Goal: Information Seeking & Learning: Check status

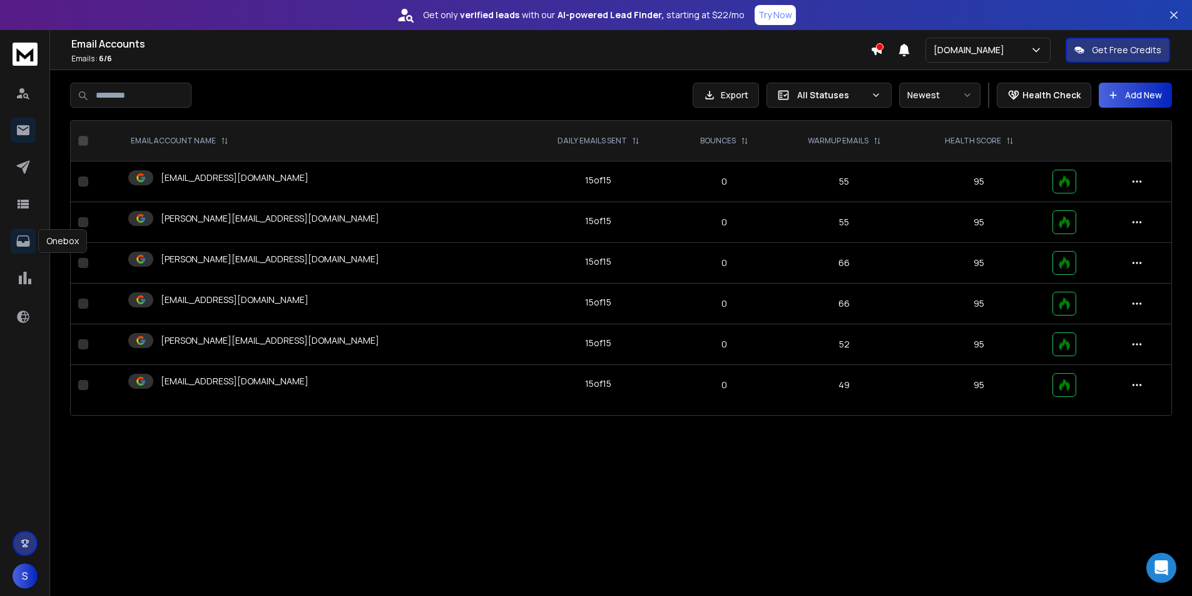
click at [29, 239] on icon at bounding box center [22, 240] width 13 height 11
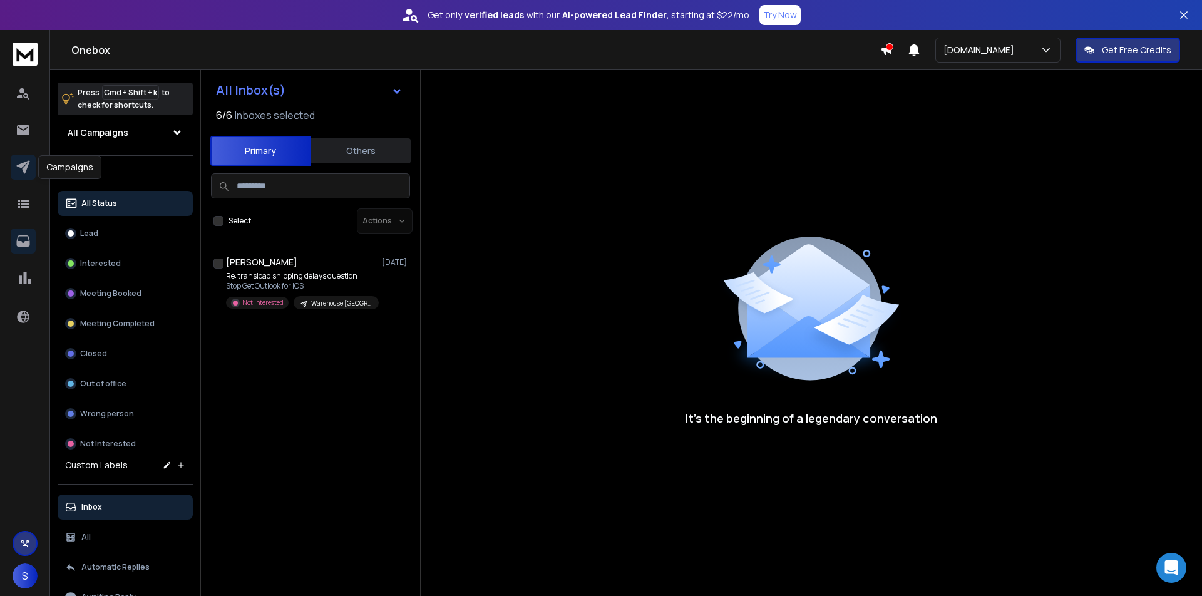
click at [26, 165] on icon at bounding box center [22, 166] width 13 height 13
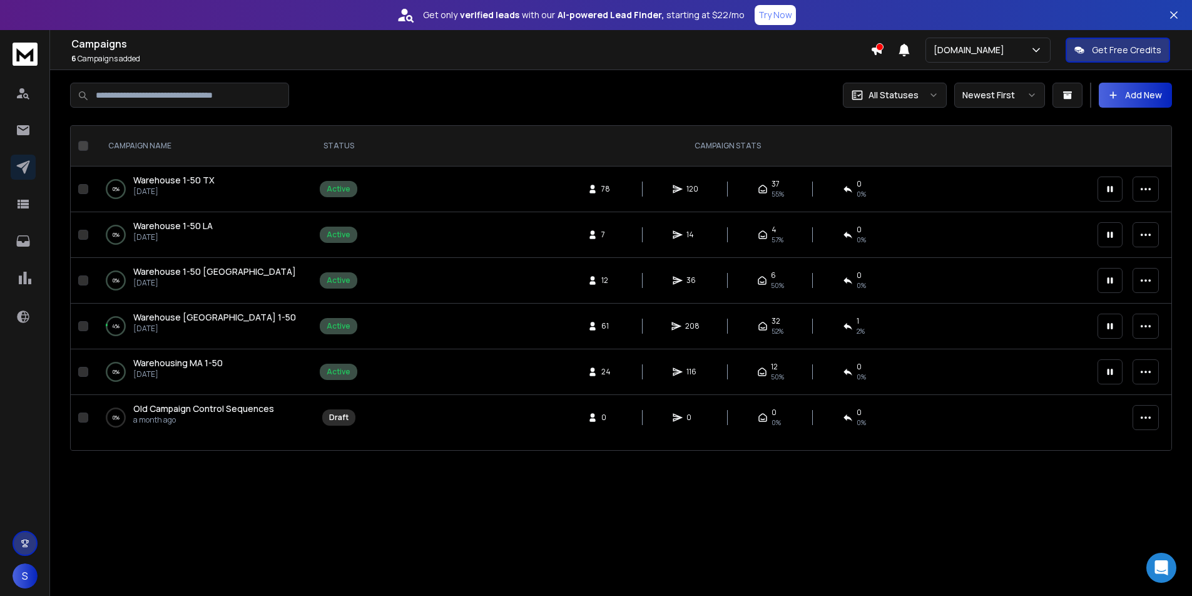
click at [195, 184] on span "Warehouse 1-50 TX" at bounding box center [173, 180] width 81 height 12
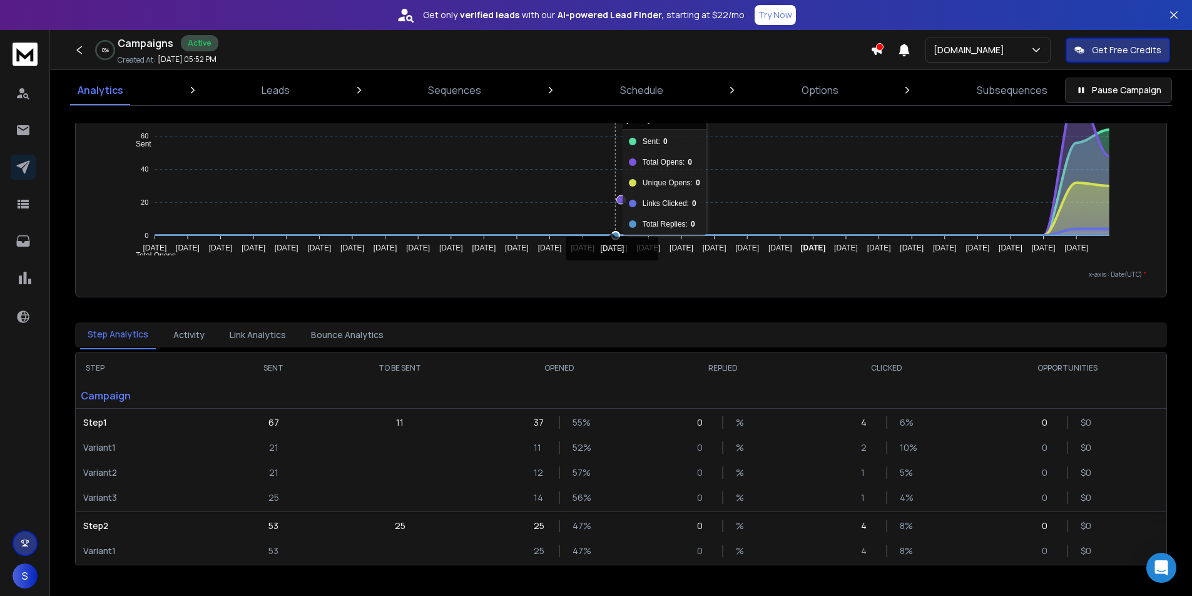
scroll to position [298, 0]
click at [264, 557] on td "53 53" at bounding box center [273, 538] width 99 height 53
click at [193, 337] on button "Activity" at bounding box center [189, 335] width 46 height 28
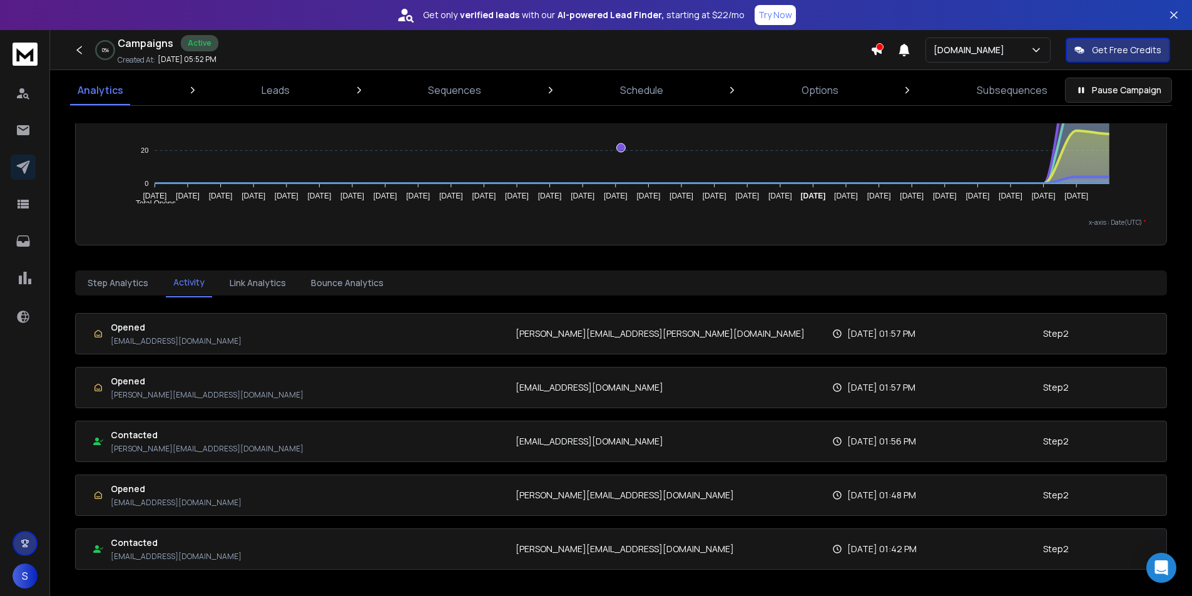
scroll to position [350, 0]
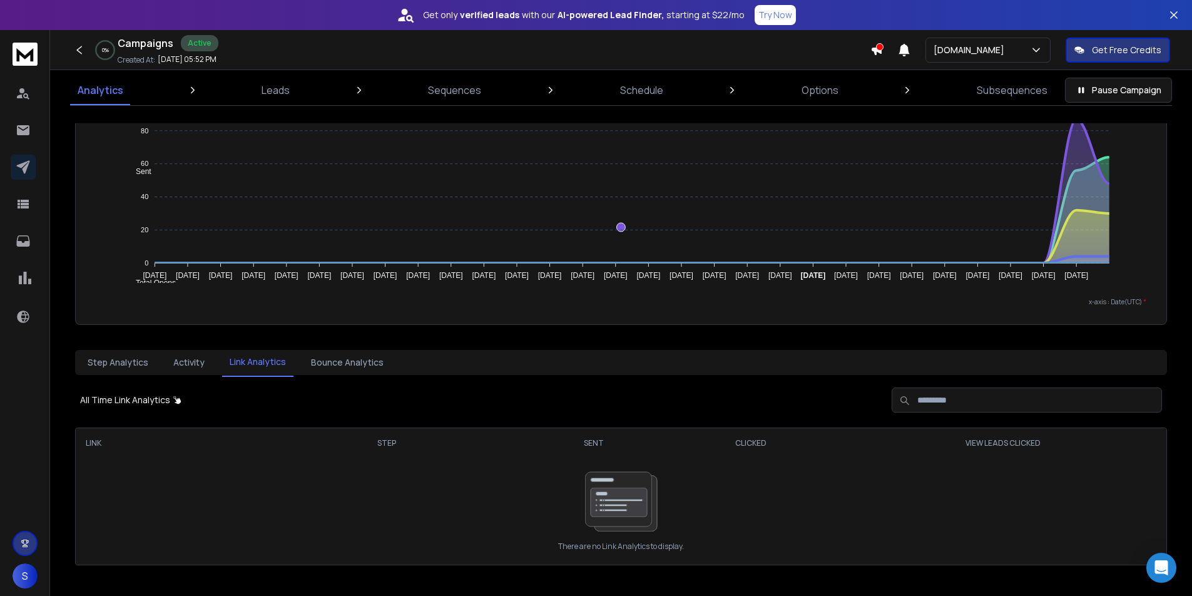
click at [262, 289] on div "Leads Contacted 67 Open Rate 55.22 % 37 Total Click Rate 5.97 % 4 Total Reply R…" at bounding box center [621, 236] width 1092 height 667
click at [198, 360] on button "Activity" at bounding box center [189, 363] width 46 height 28
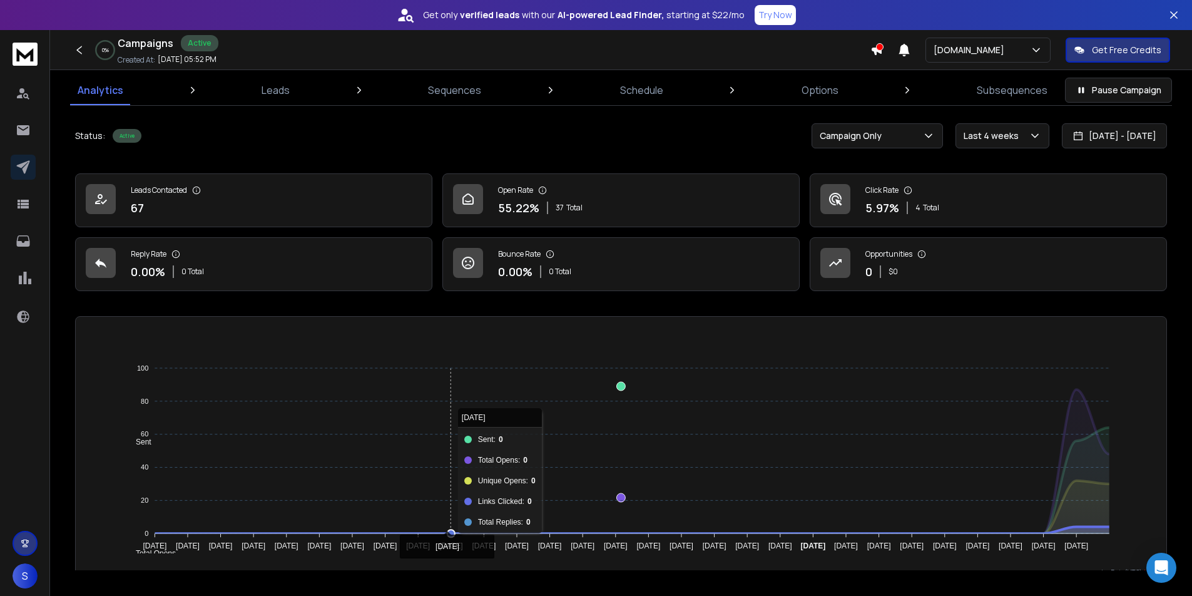
scroll to position [0, 0]
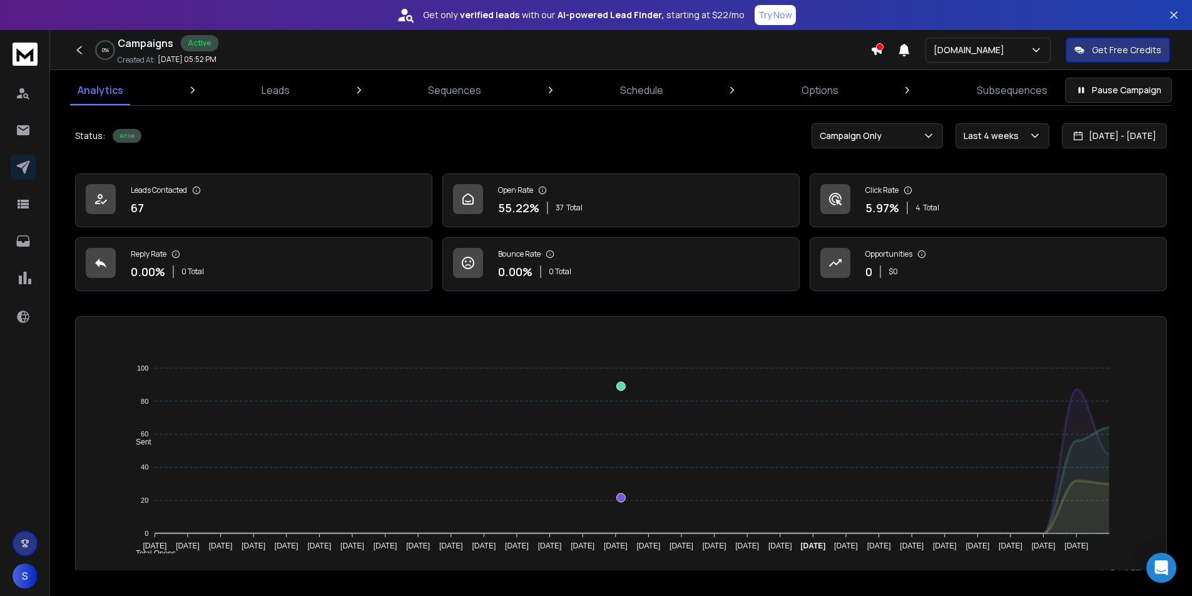
click at [176, 549] on span "Total Opens" at bounding box center [150, 553] width 49 height 9
click at [151, 438] on span "Sent" at bounding box center [138, 442] width 25 height 9
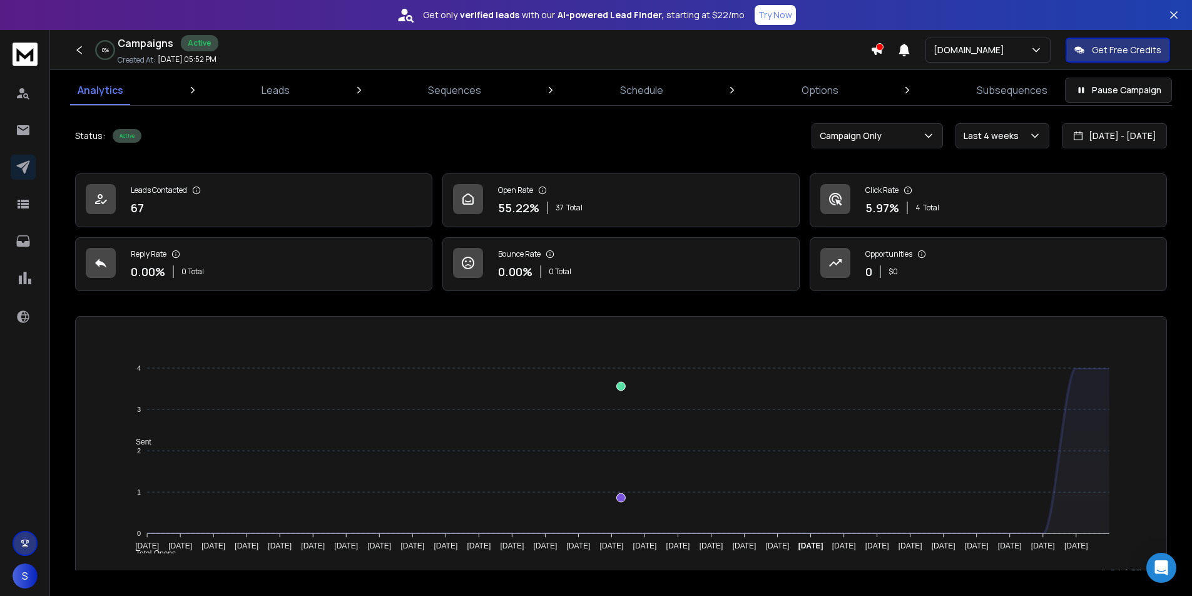
click at [151, 438] on span "Sent" at bounding box center [138, 442] width 25 height 9
click at [176, 549] on span "Total Opens" at bounding box center [150, 553] width 49 height 9
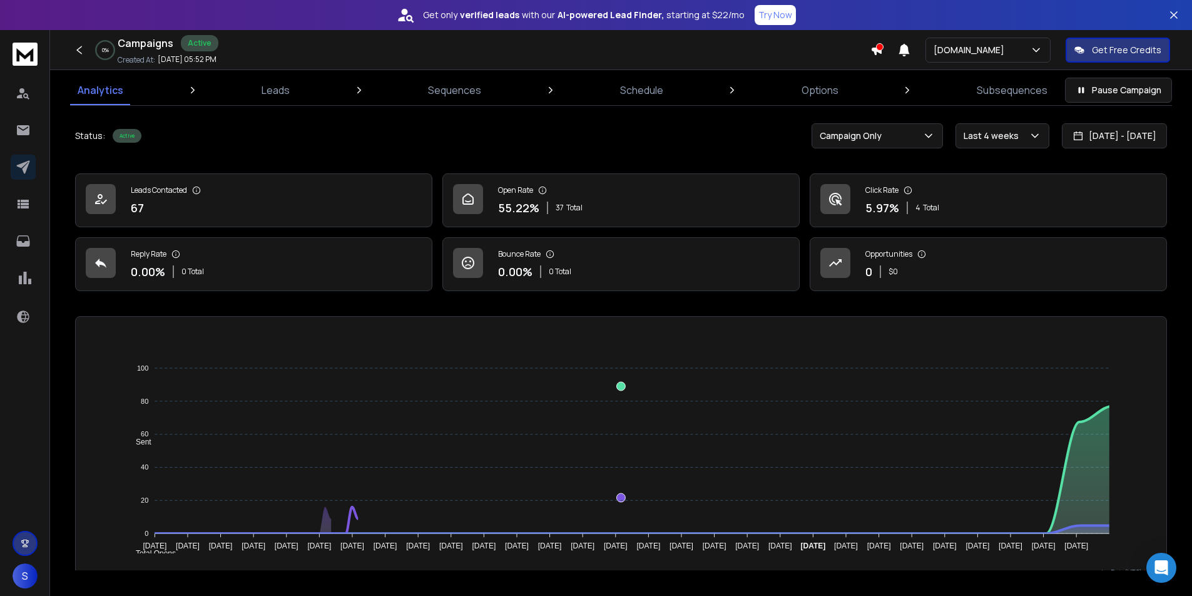
click at [247, 342] on div "Sent Total Opens Unique Opens Links Clicked Total Replies" at bounding box center [621, 392] width 990 height 110
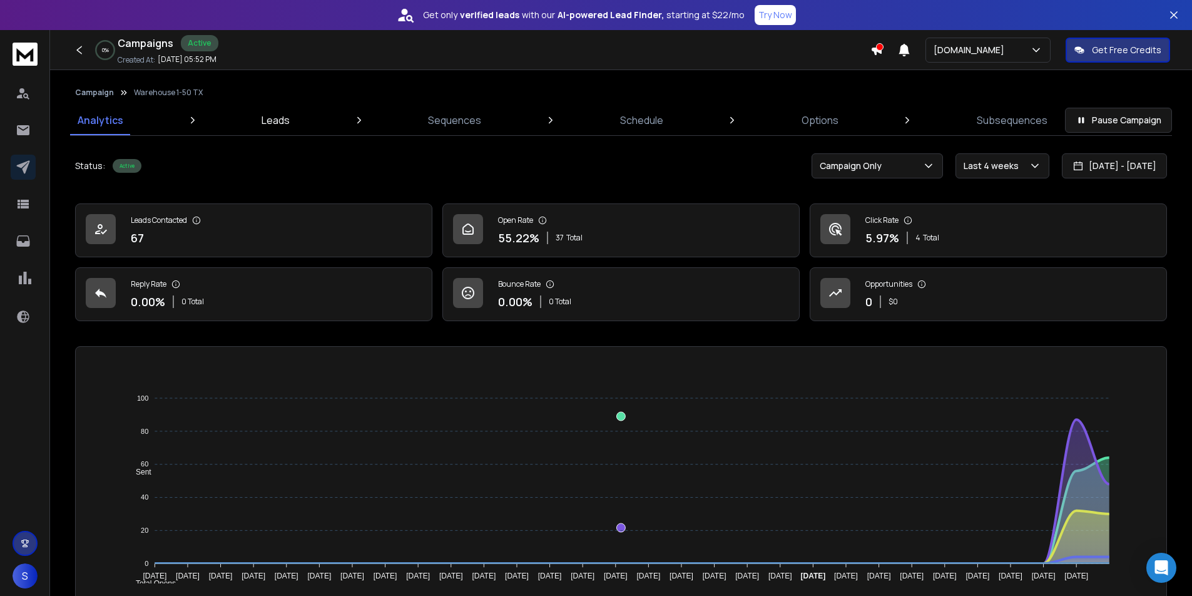
click at [272, 118] on p "Leads" at bounding box center [276, 120] width 28 height 15
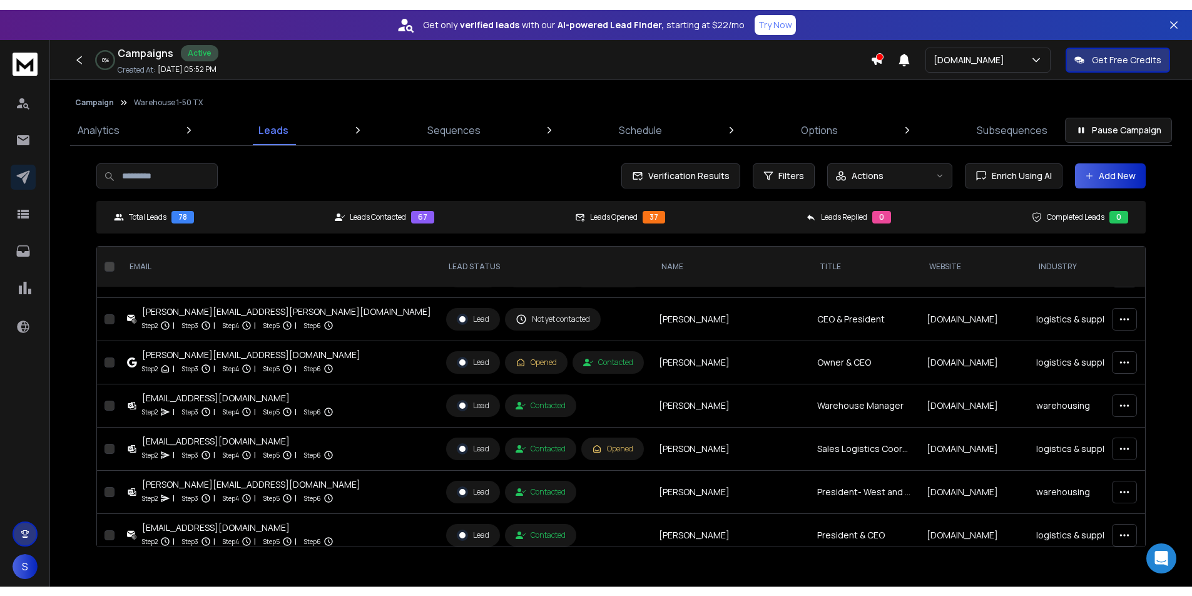
scroll to position [1950, 0]
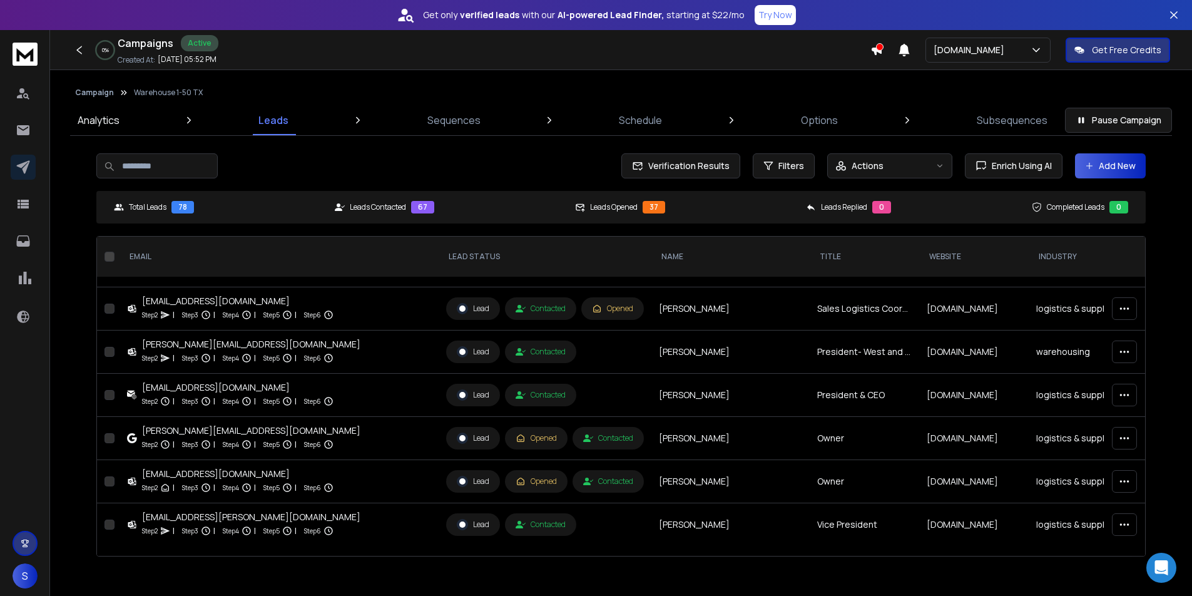
click at [93, 120] on p "Analytics" at bounding box center [99, 120] width 42 height 15
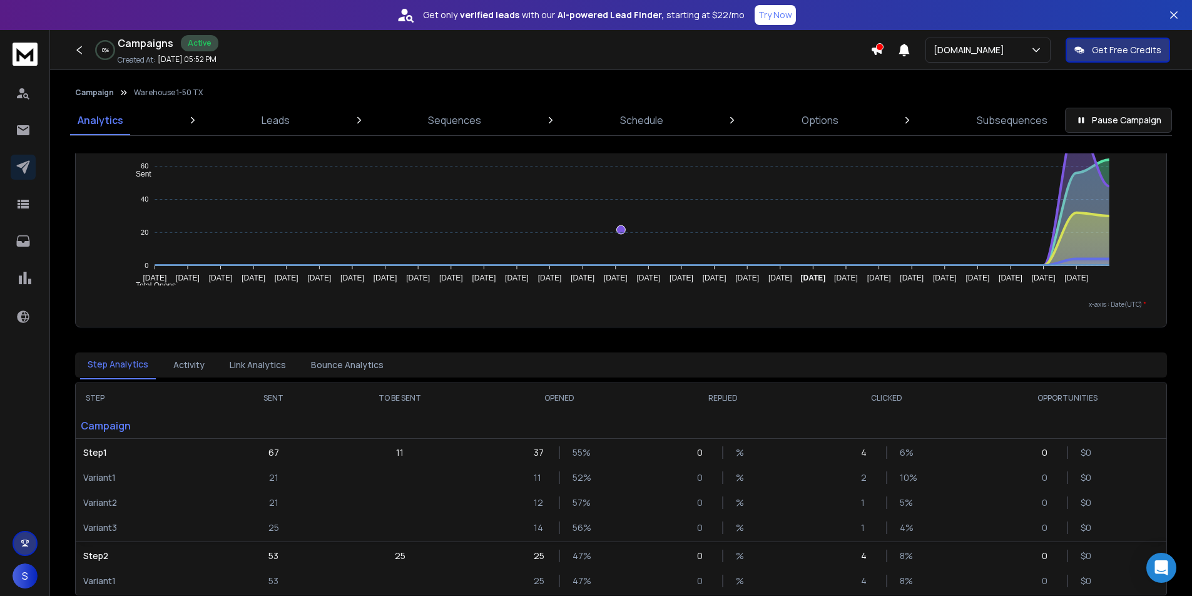
scroll to position [298, 0]
click at [194, 362] on button "Activity" at bounding box center [189, 365] width 46 height 28
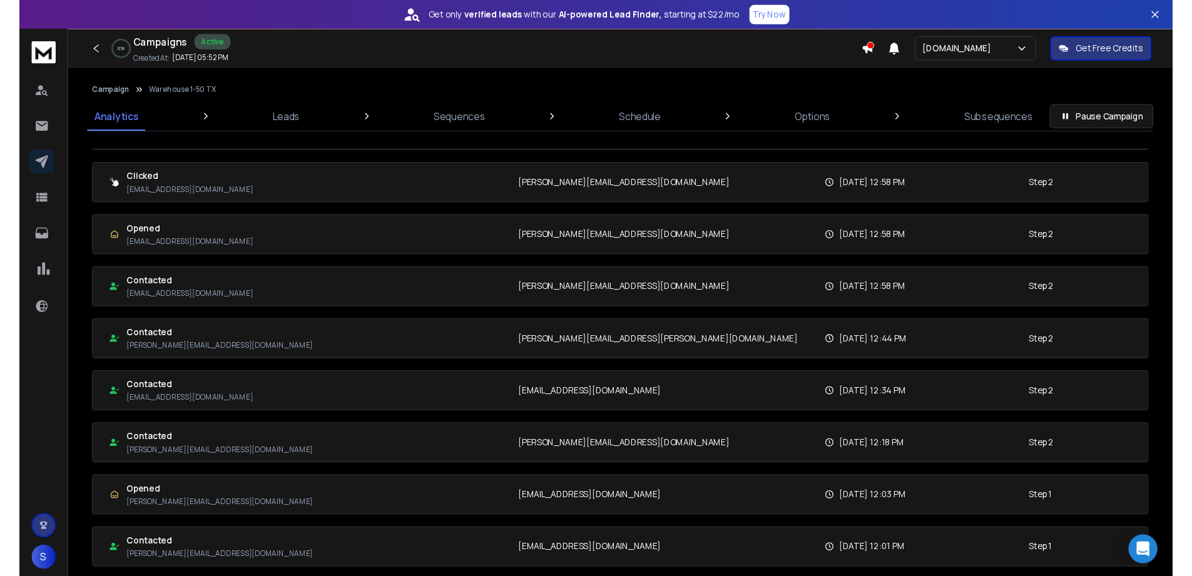
scroll to position [924, 0]
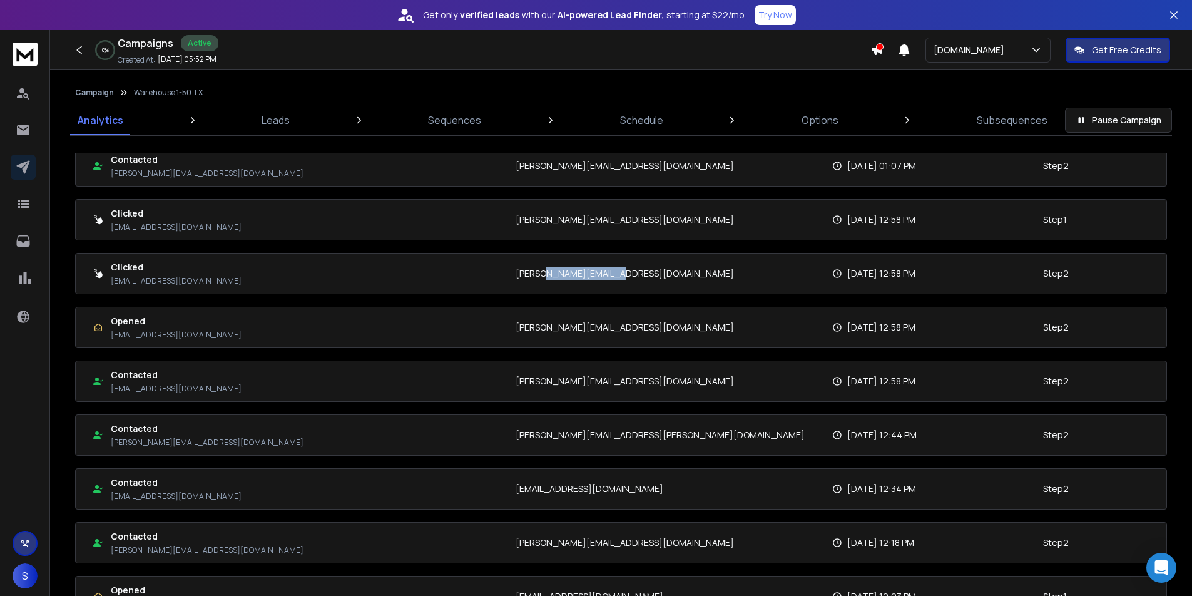
drag, startPoint x: 643, startPoint y: 272, endPoint x: 543, endPoint y: 271, distance: 99.5
click at [543, 271] on div "[PERSON_NAME][EMAIL_ADDRESS][DOMAIN_NAME]" at bounding box center [674, 273] width 317 height 13
copy p "[DOMAIN_NAME]"
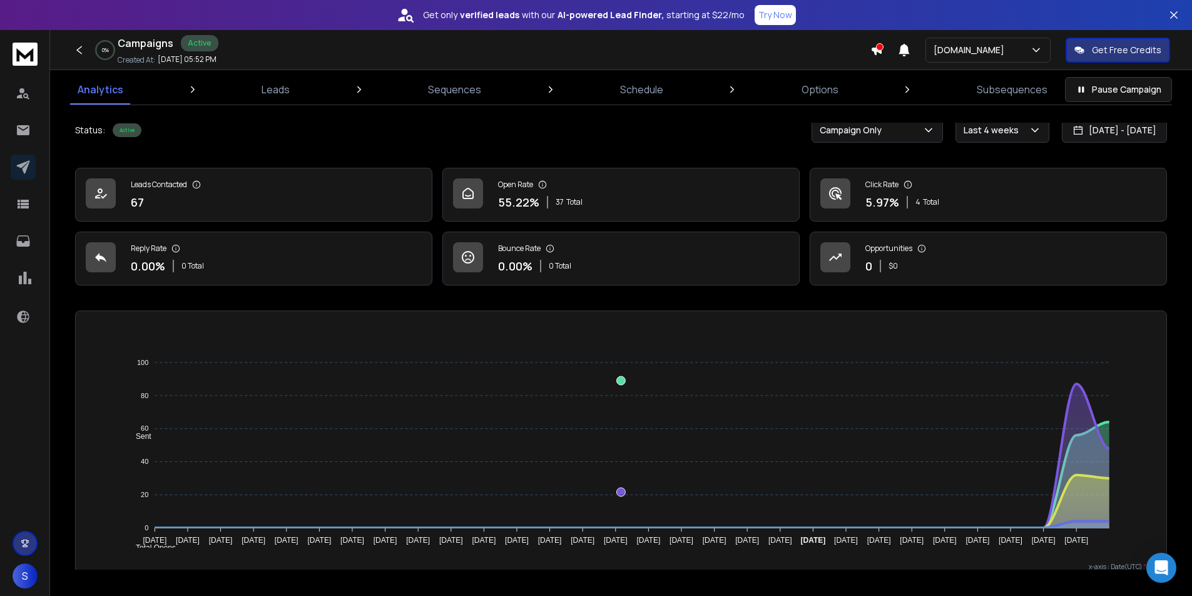
scroll to position [30, 0]
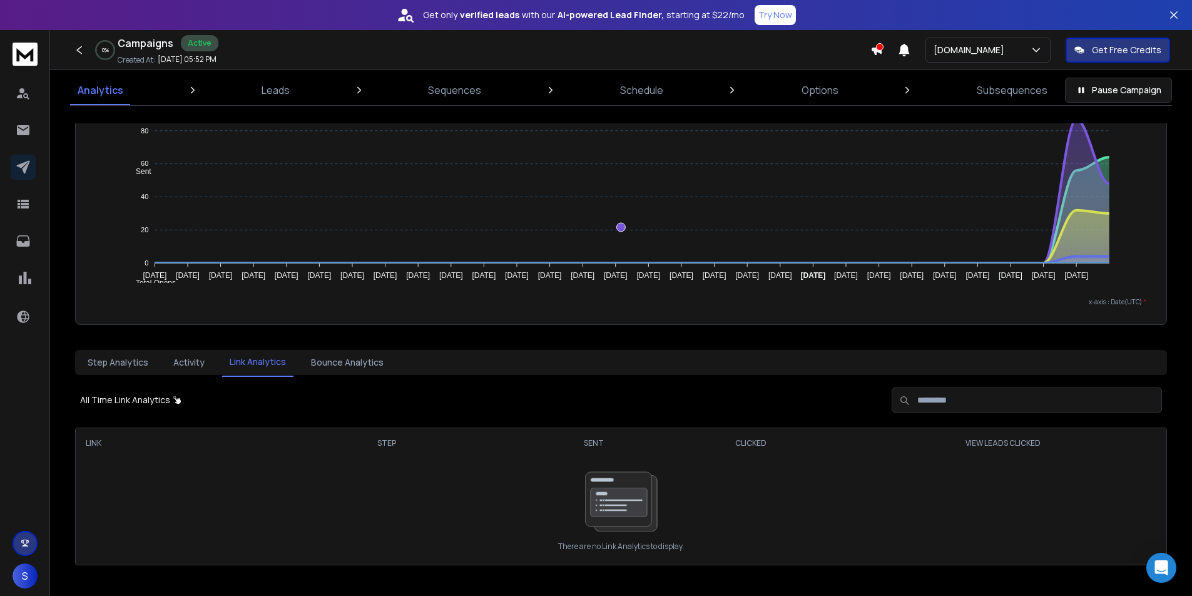
click at [266, 315] on div "Leads Contacted 67 Open Rate 55.22 % 37 Total Click Rate 5.97 % 4 Total Reply R…" at bounding box center [621, 236] width 1092 height 667
click at [335, 361] on div "Leads Contacted 67 Open Rate 55.22 % 37 Total Click Rate 5.97 % 4 Total Reply R…" at bounding box center [621, 236] width 1092 height 667
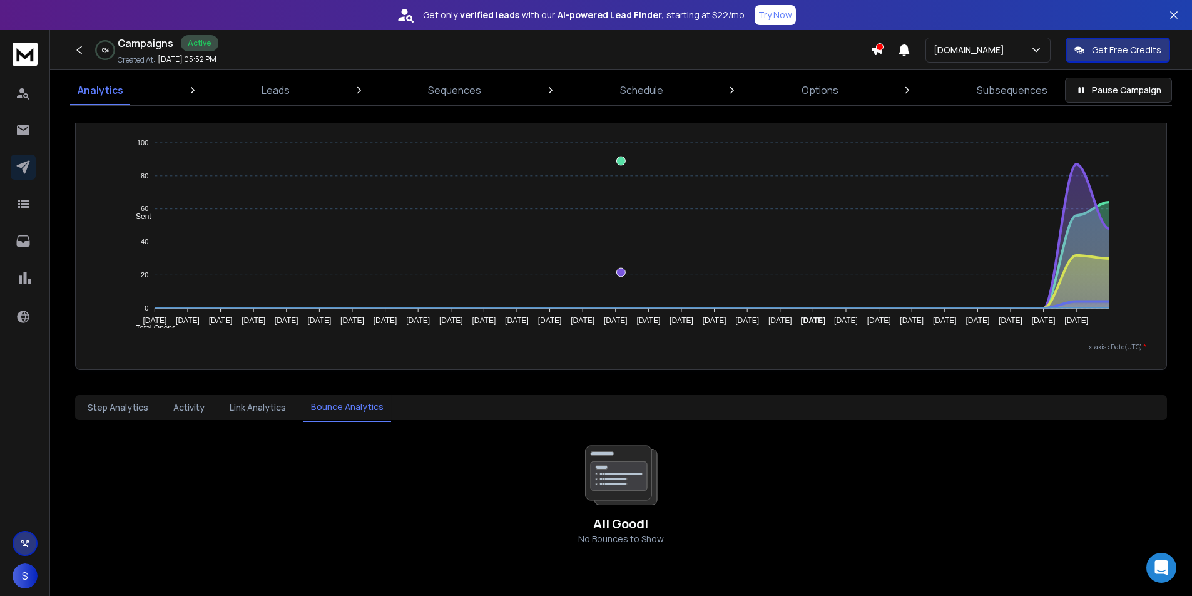
click at [280, 434] on div "All Good! No Bounces to Show" at bounding box center [621, 495] width 1092 height 140
click at [277, 411] on button "Link Analytics" at bounding box center [257, 408] width 71 height 28
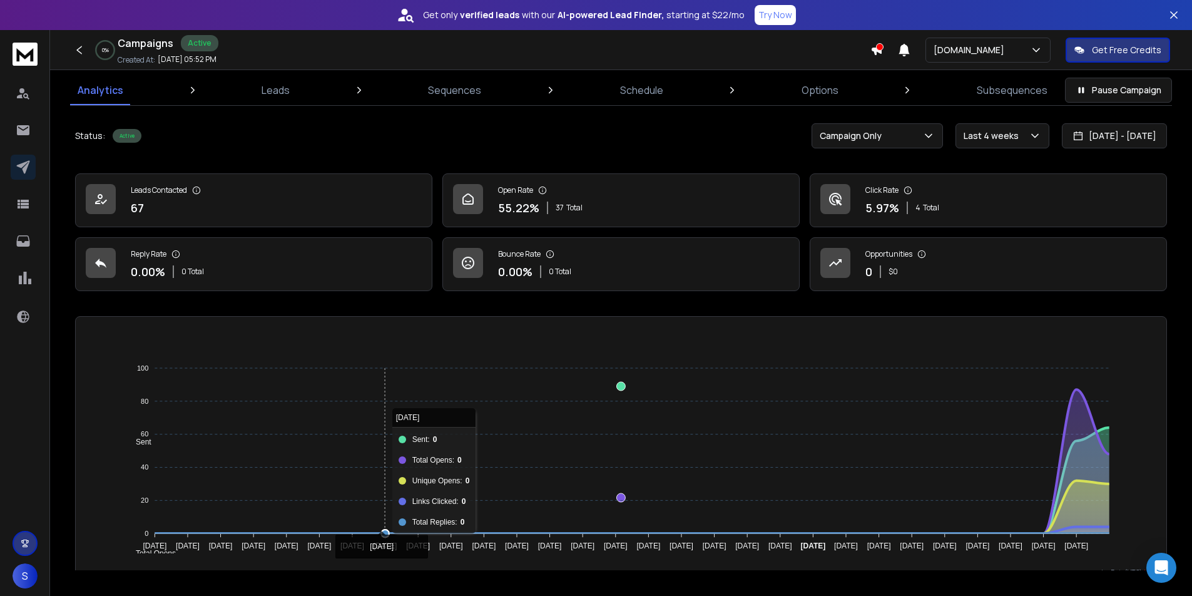
scroll to position [0, 0]
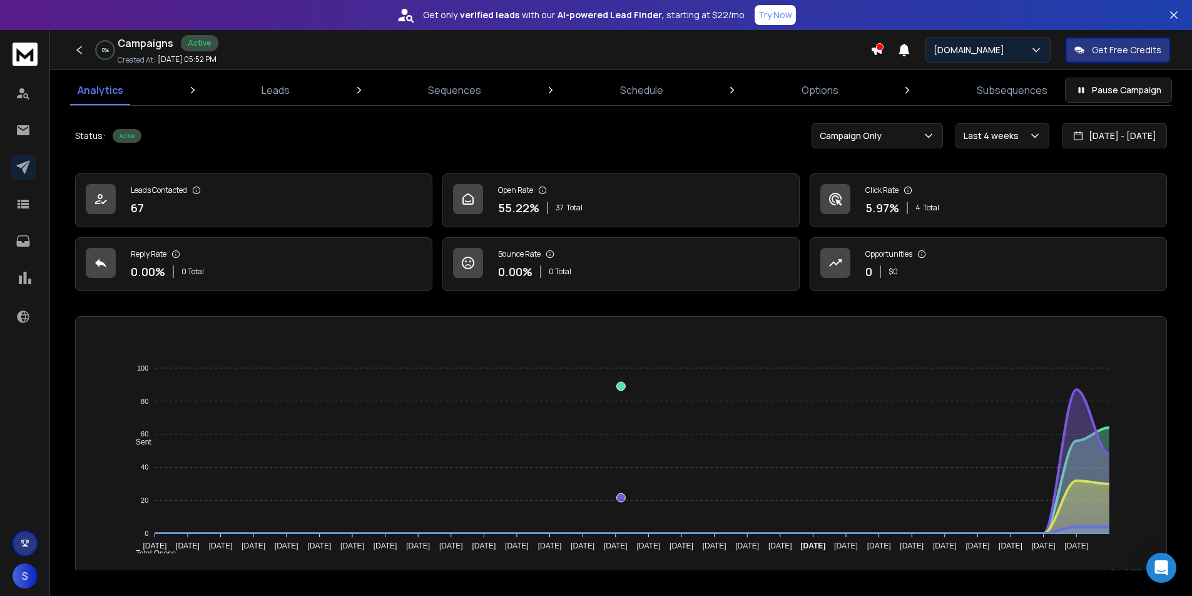
click at [995, 50] on p "[DOMAIN_NAME]" at bounding box center [972, 50] width 76 height 13
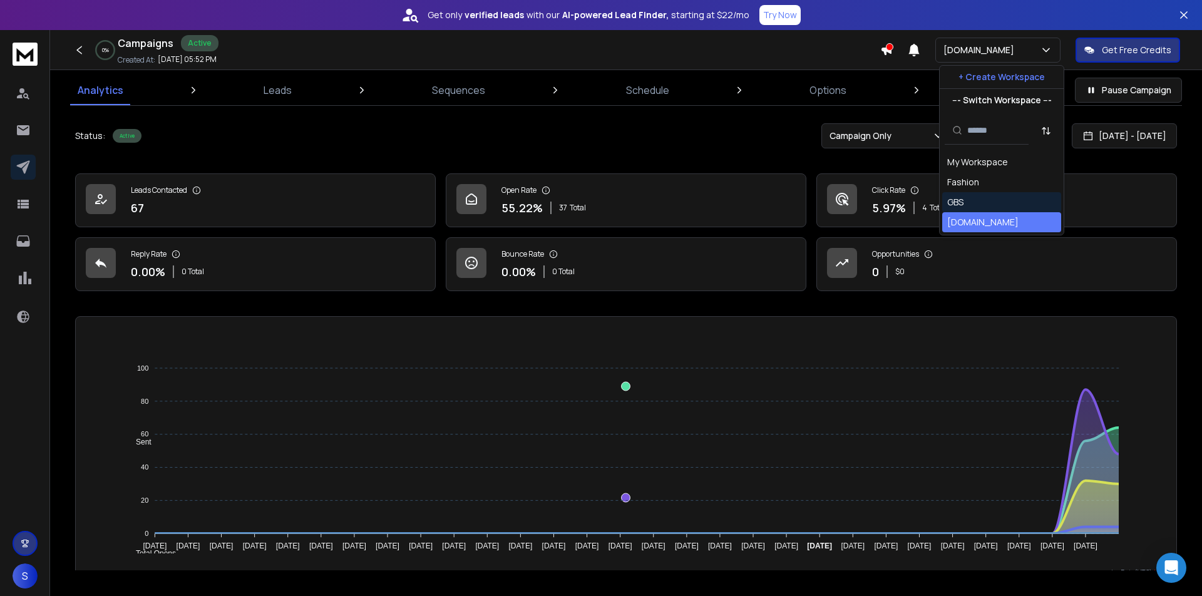
click at [988, 195] on div "GBS" at bounding box center [1001, 202] width 119 height 20
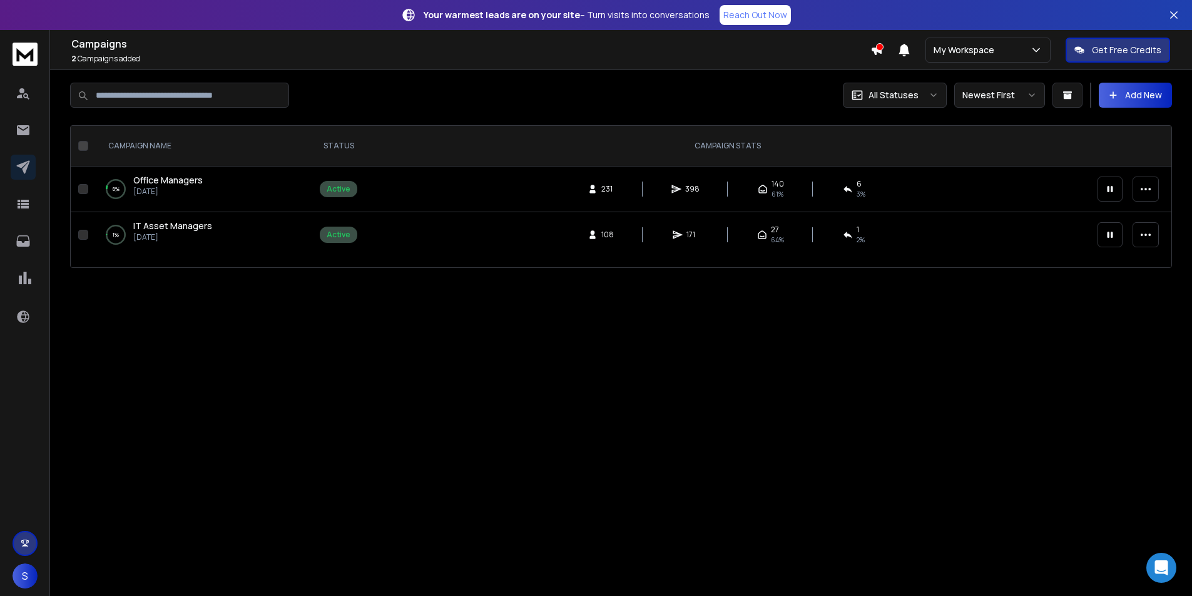
click at [190, 179] on span "Office Managers" at bounding box center [167, 180] width 69 height 12
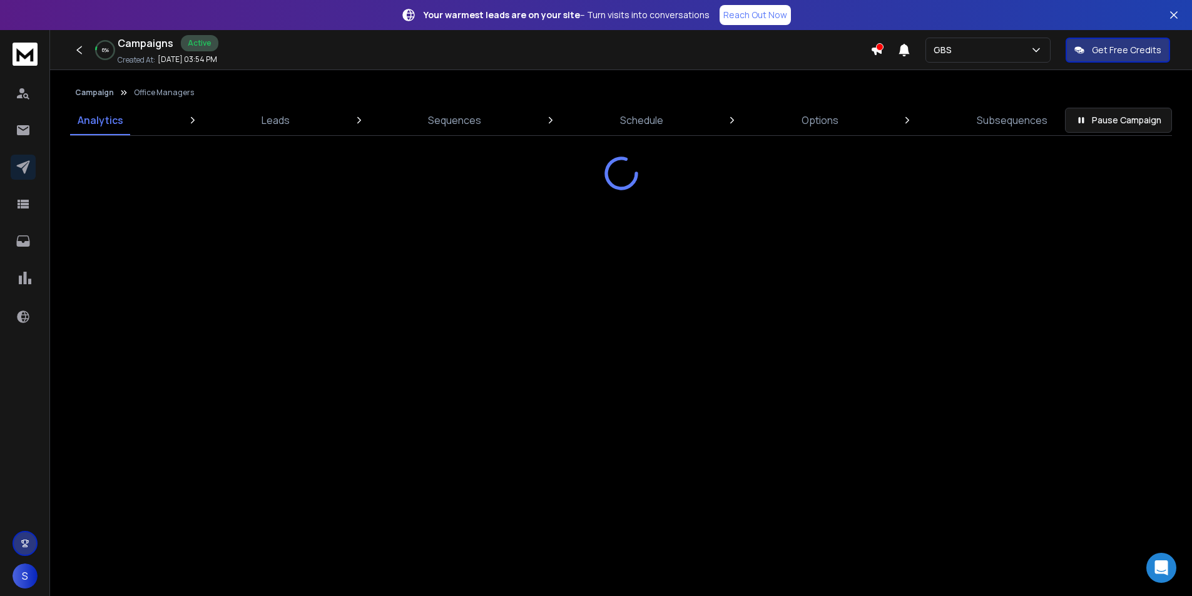
click at [471, 307] on div at bounding box center [621, 451] width 1092 height 596
click at [250, 119] on div "Analytics Leads Sequences Schedule Options Subsequences" at bounding box center [562, 120] width 985 height 30
click at [274, 113] on p "Leads" at bounding box center [276, 120] width 28 height 15
click at [272, 120] on p "Leads" at bounding box center [273, 120] width 30 height 15
click at [107, 124] on p "Analytics" at bounding box center [99, 120] width 42 height 15
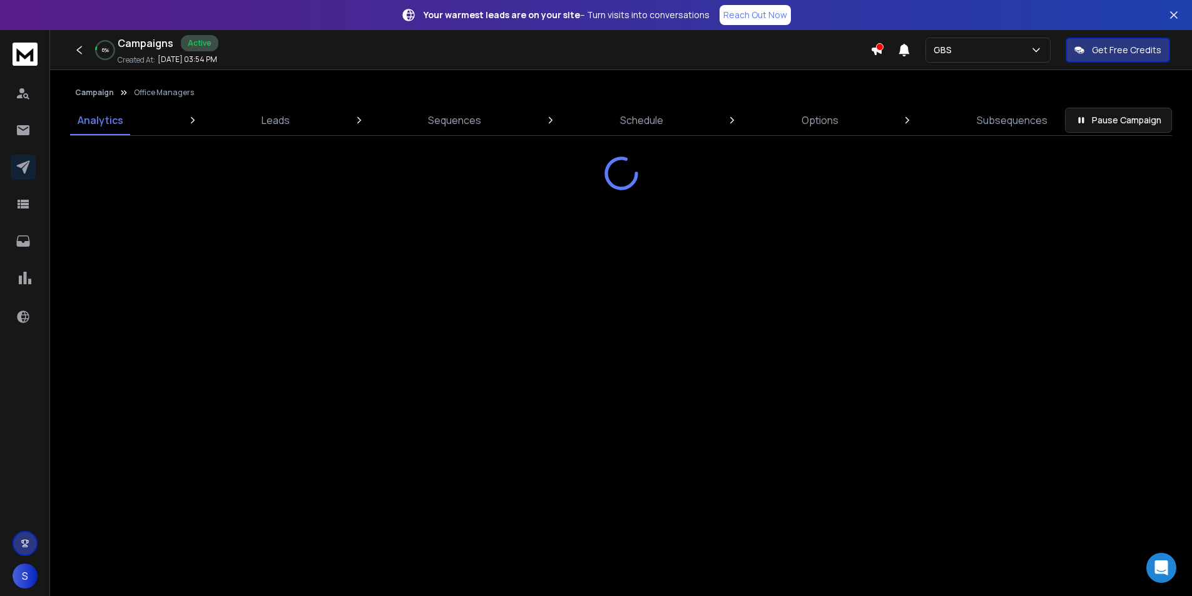
click at [104, 95] on button "Campaign" at bounding box center [94, 93] width 39 height 10
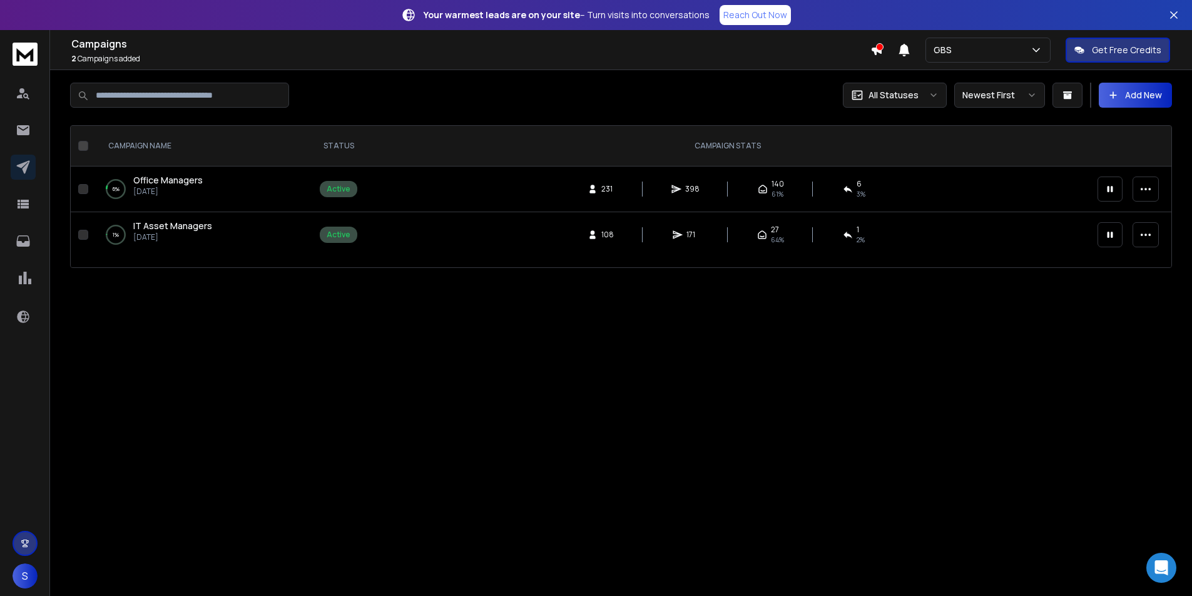
click at [183, 182] on span "Office Managers" at bounding box center [167, 180] width 69 height 12
